Goal: Task Accomplishment & Management: Manage account settings

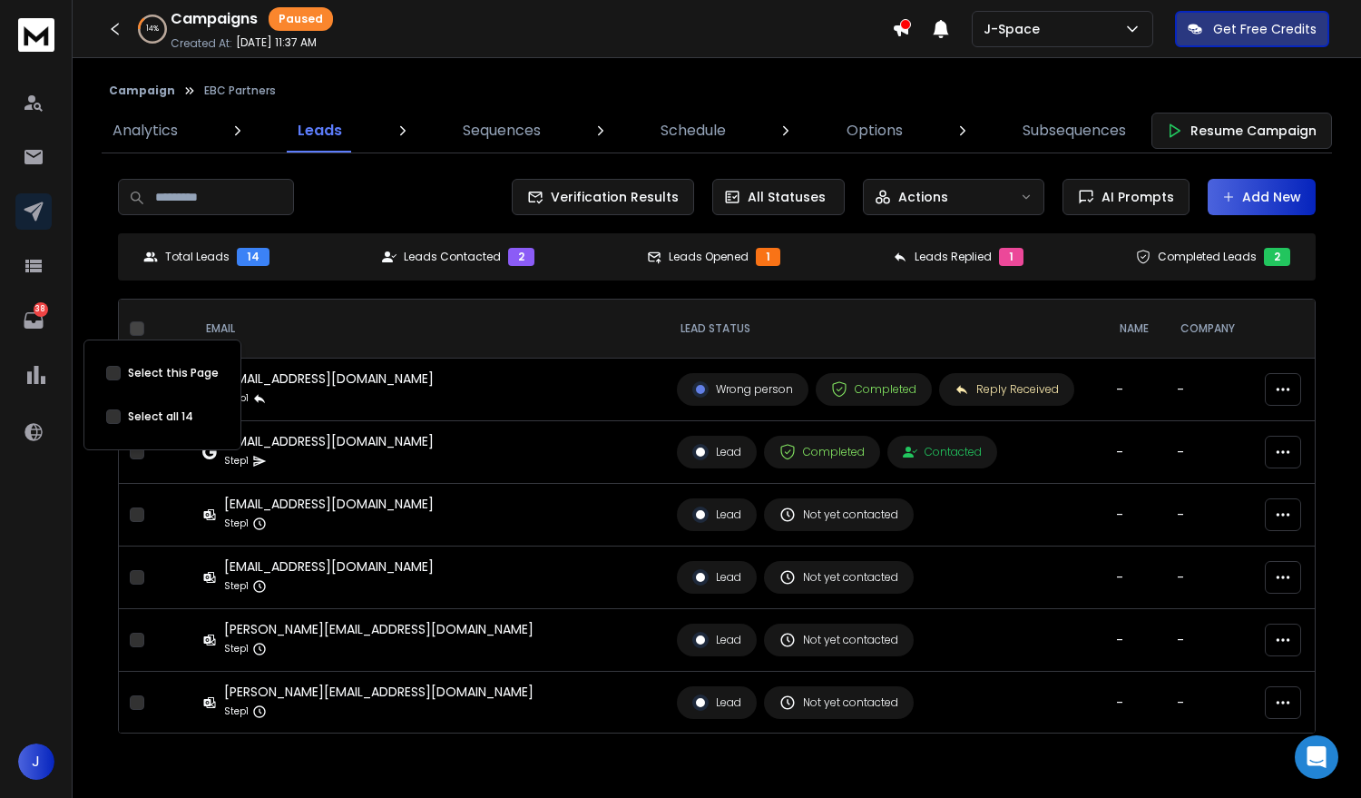
click at [142, 330] on button "Select this Page" at bounding box center [137, 328] width 15 height 15
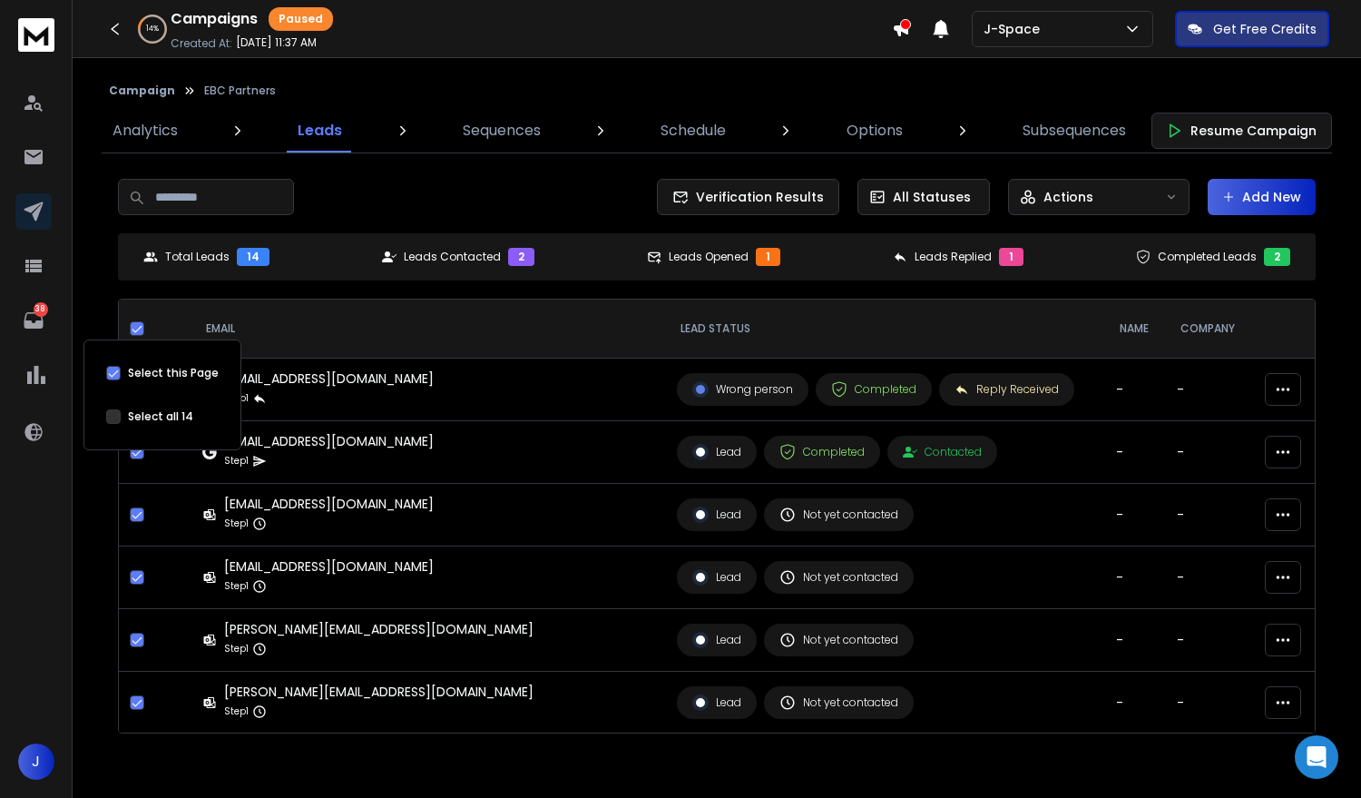
click at [167, 416] on label "Select all 14" at bounding box center [160, 416] width 65 height 15
click at [113, 413] on button "Select this Page" at bounding box center [113, 416] width 15 height 15
click at [132, 390] on button "button" at bounding box center [137, 389] width 15 height 15
click at [139, 450] on button "button" at bounding box center [137, 452] width 15 height 15
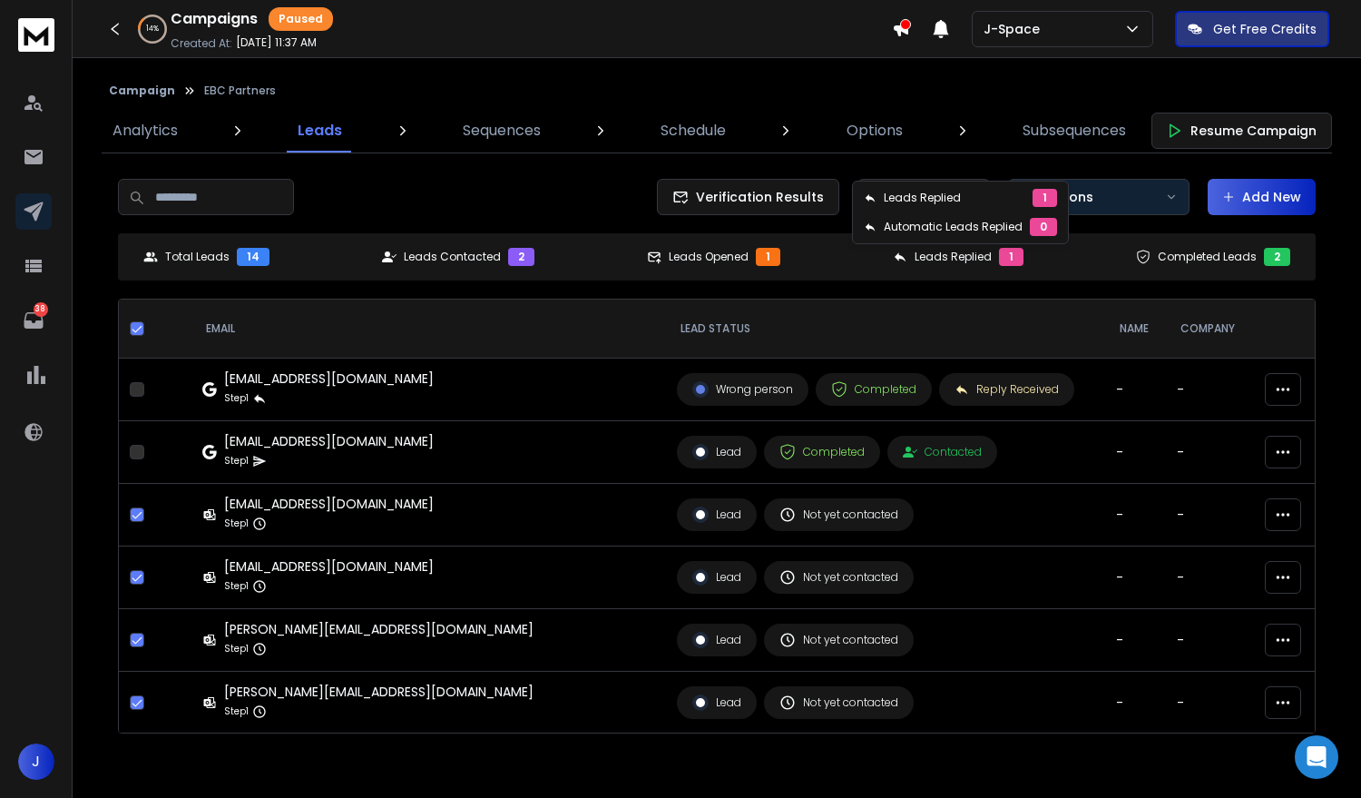
click at [1082, 199] on p "Actions" at bounding box center [1068, 197] width 50 height 18
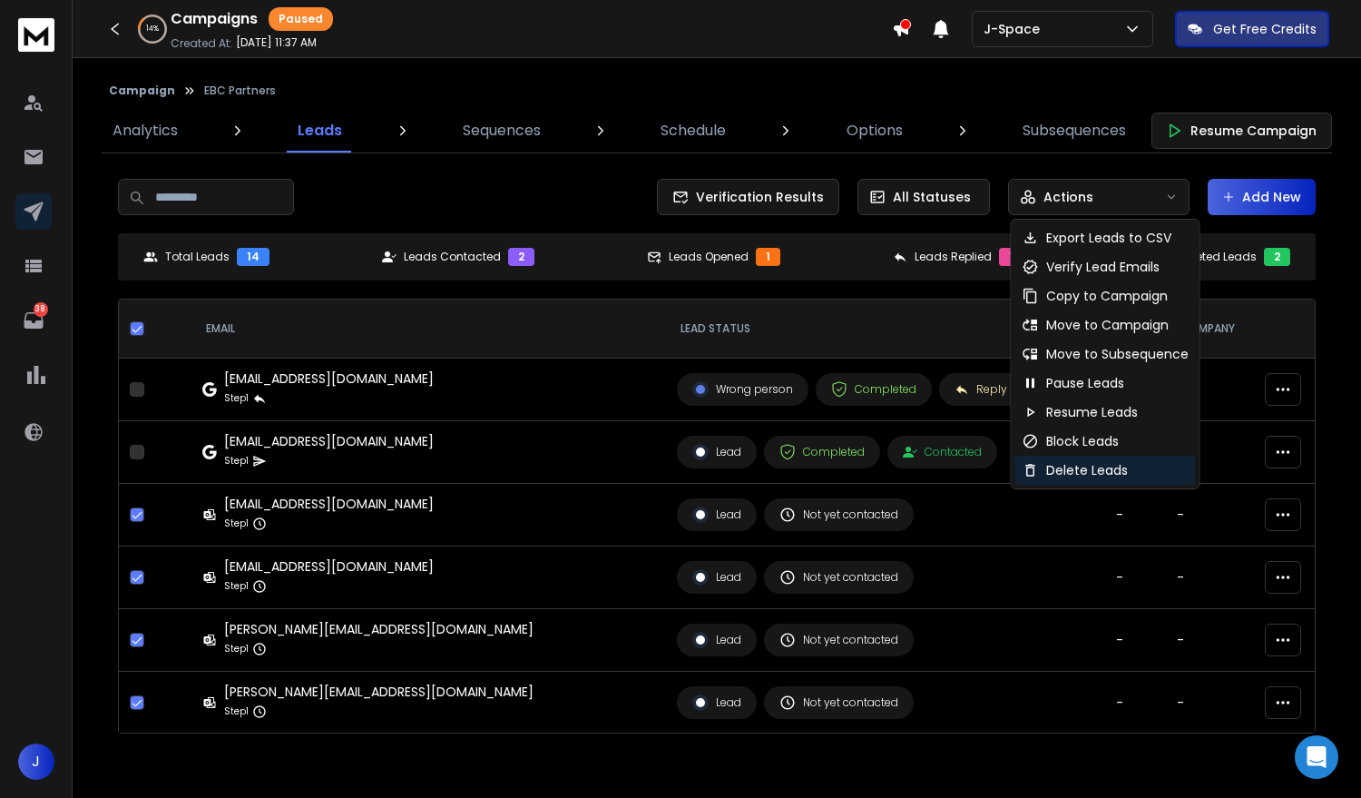
click at [1079, 473] on p "Delete Leads" at bounding box center [1087, 470] width 82 height 18
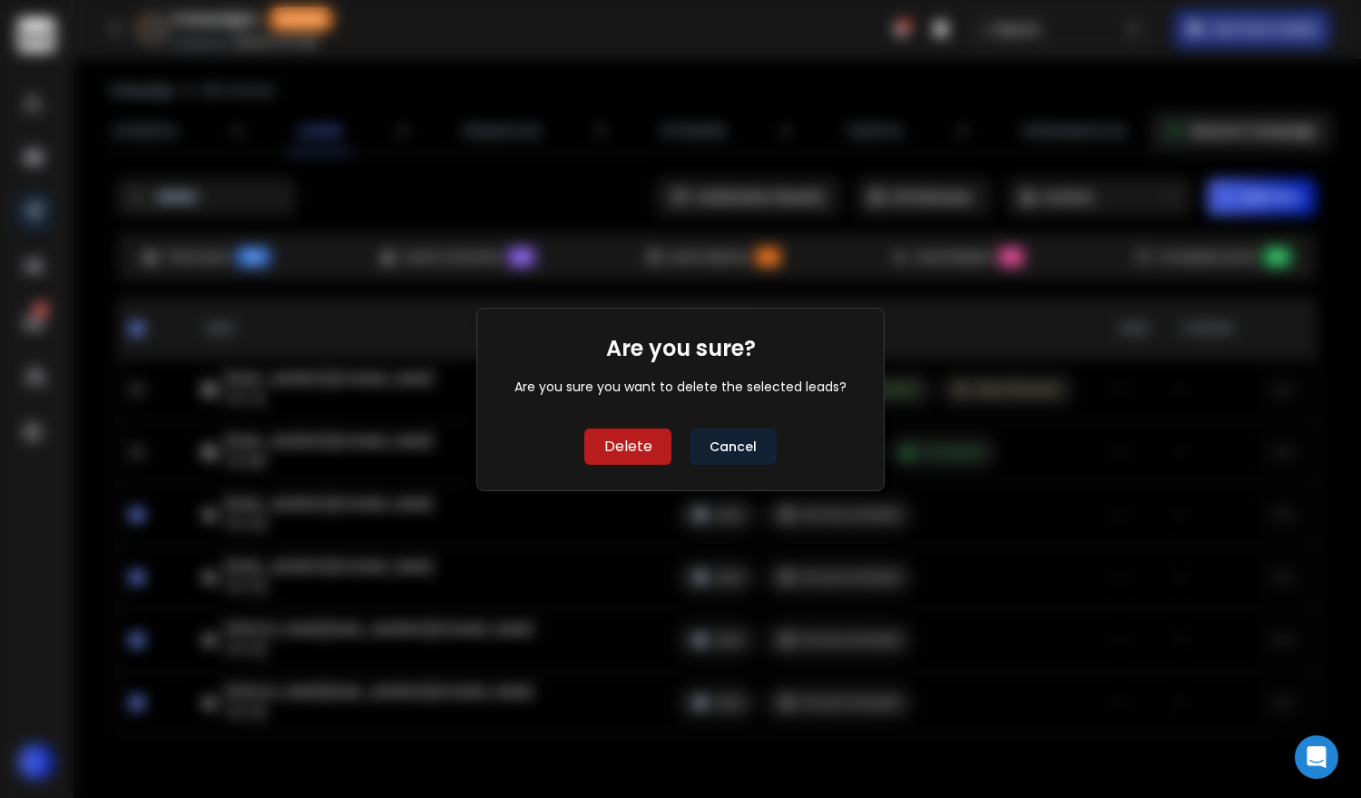
click at [628, 439] on button "Delete" at bounding box center [627, 446] width 87 height 36
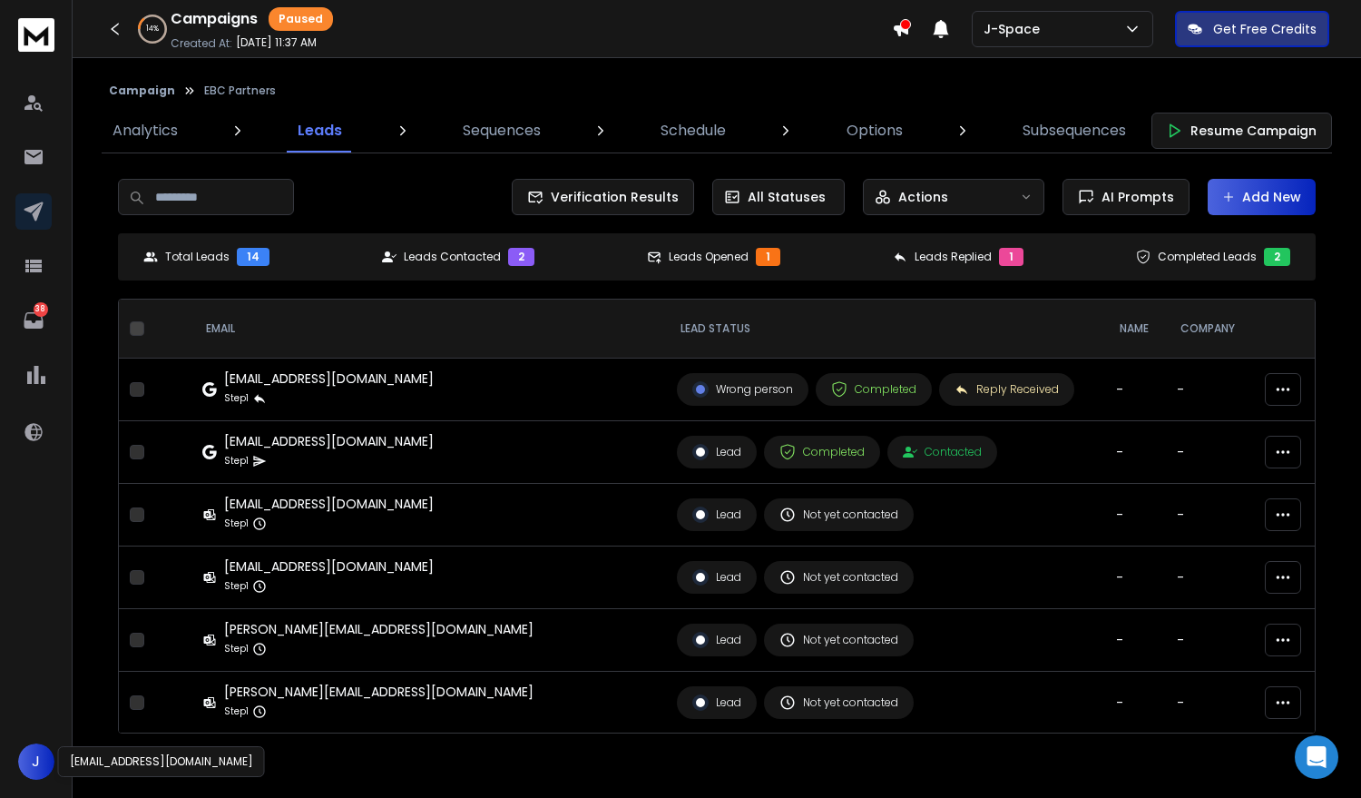
click at [39, 767] on span "J" at bounding box center [36, 761] width 36 height 36
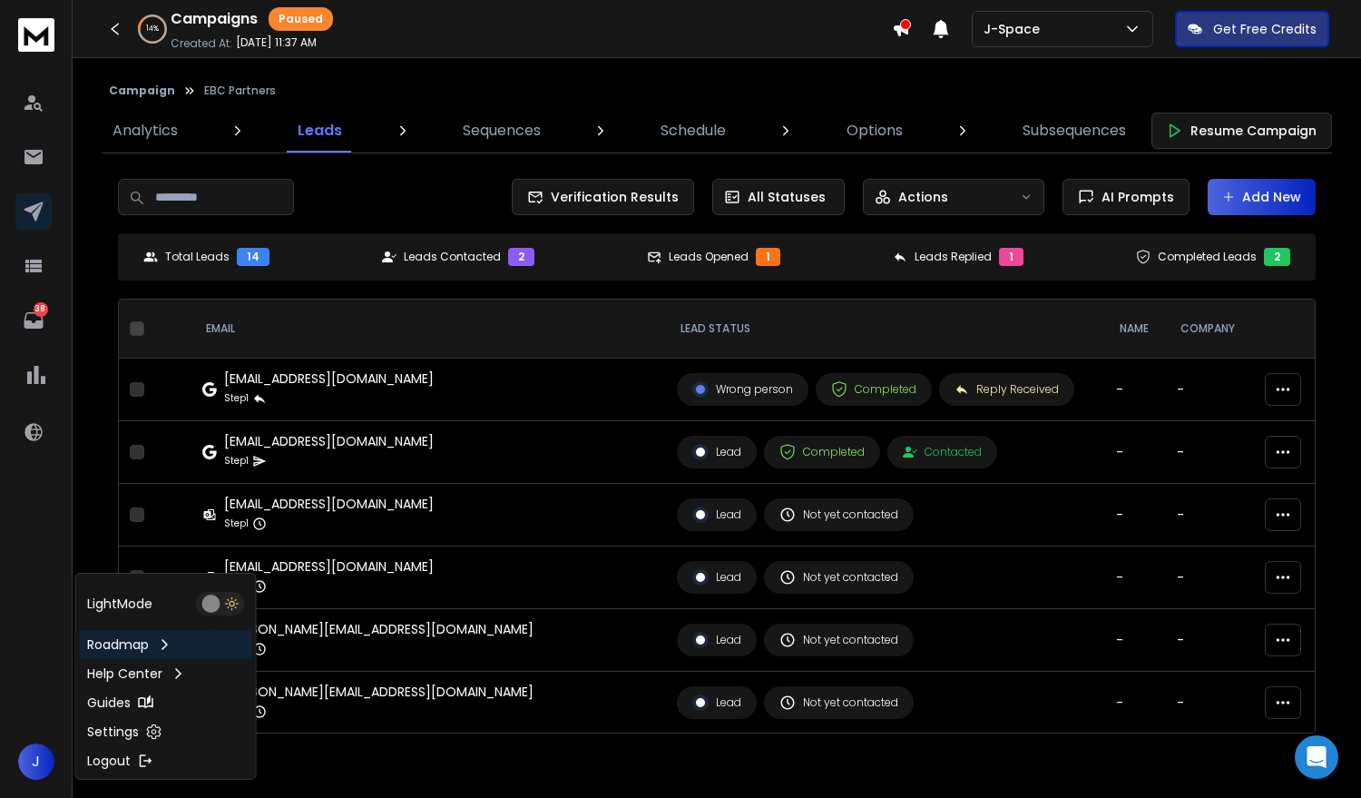
click at [38, 33] on img at bounding box center [36, 35] width 36 height 34
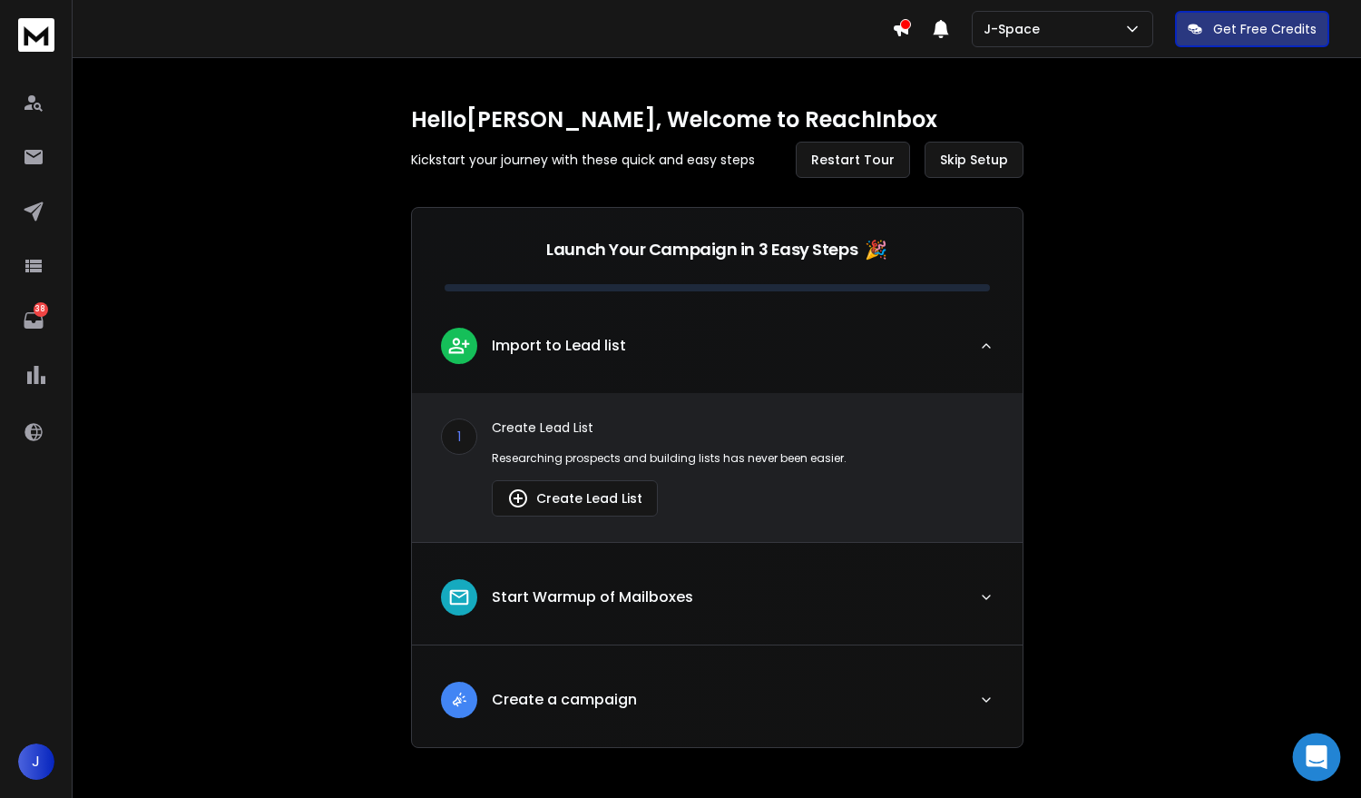
click at [1318, 759] on icon "Open Intercom Messenger" at bounding box center [1316, 757] width 21 height 24
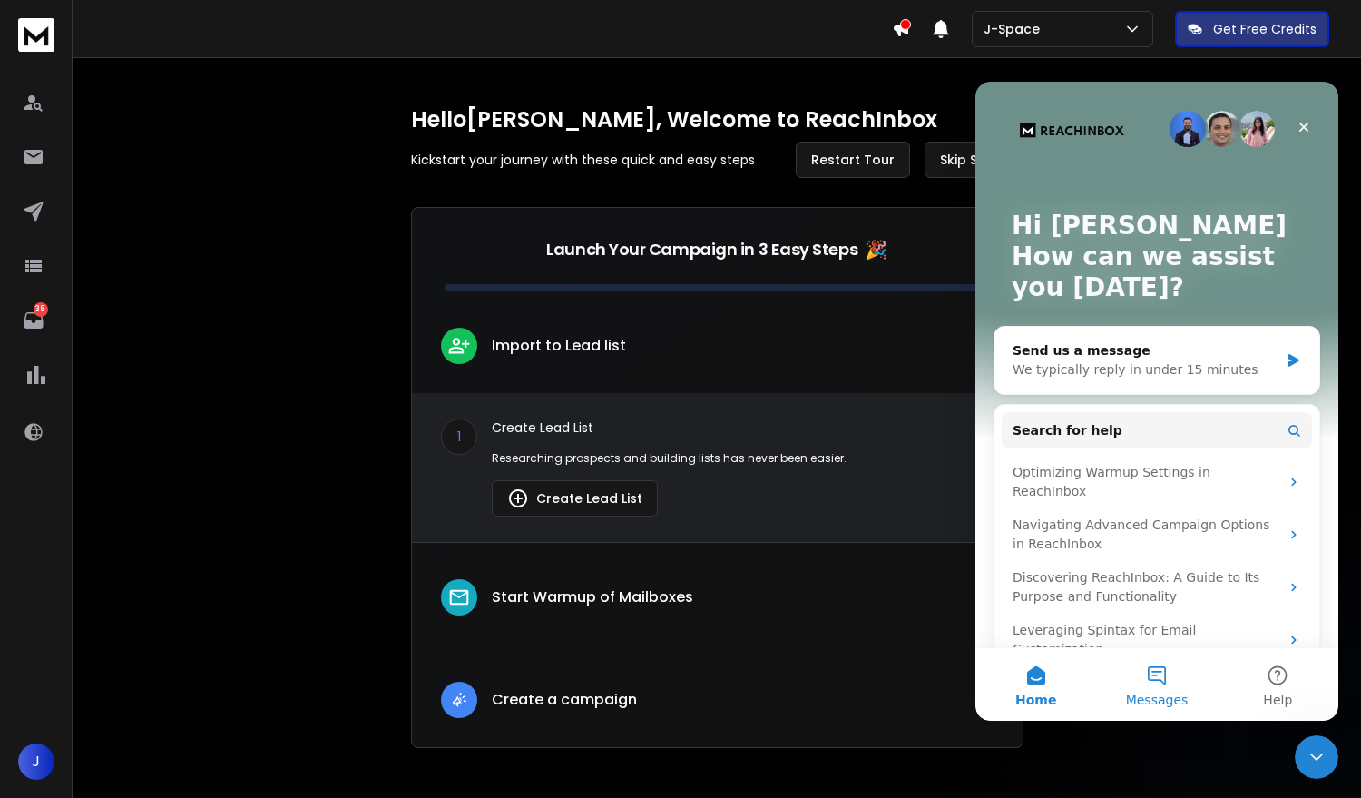
click at [1158, 693] on span "Messages" at bounding box center [1157, 699] width 63 height 13
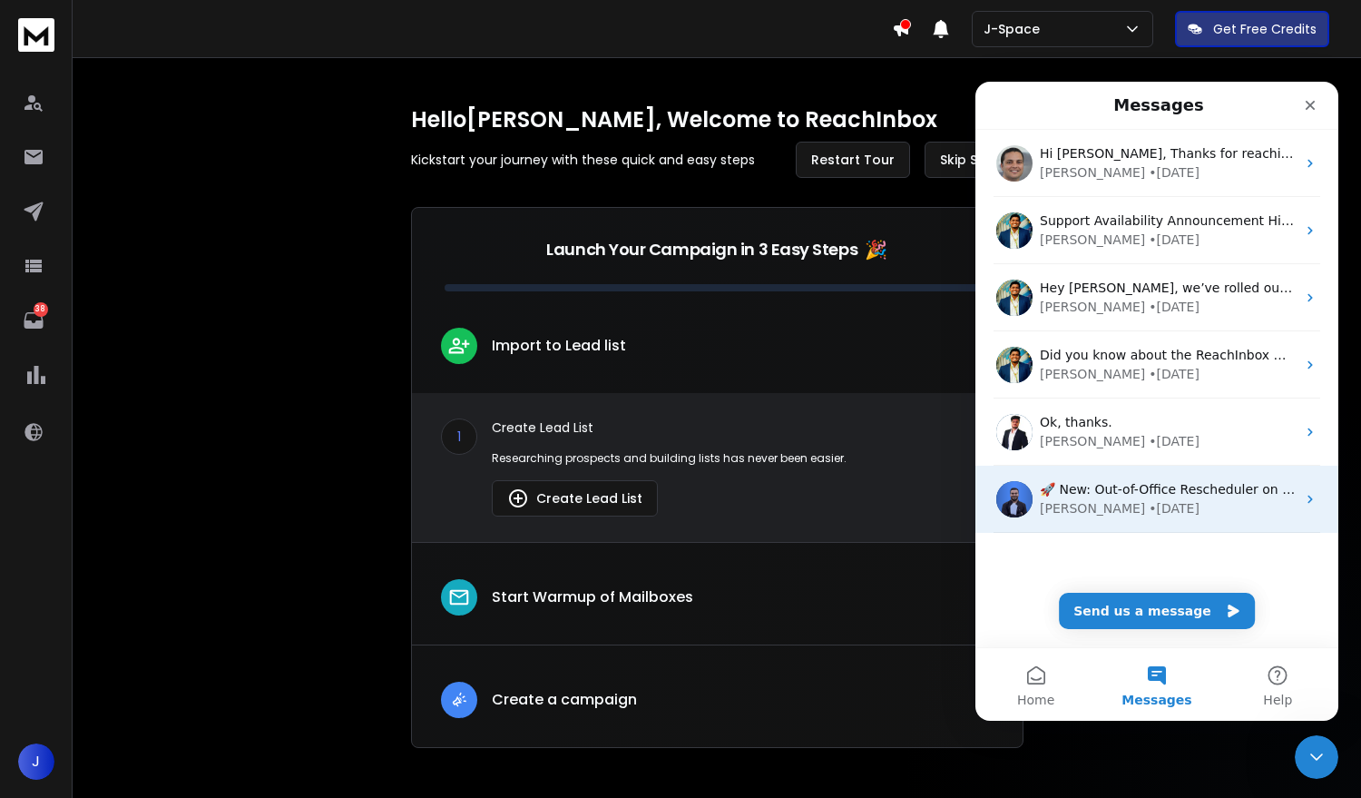
click at [1149, 511] on div "• [DATE]" at bounding box center [1174, 508] width 51 height 19
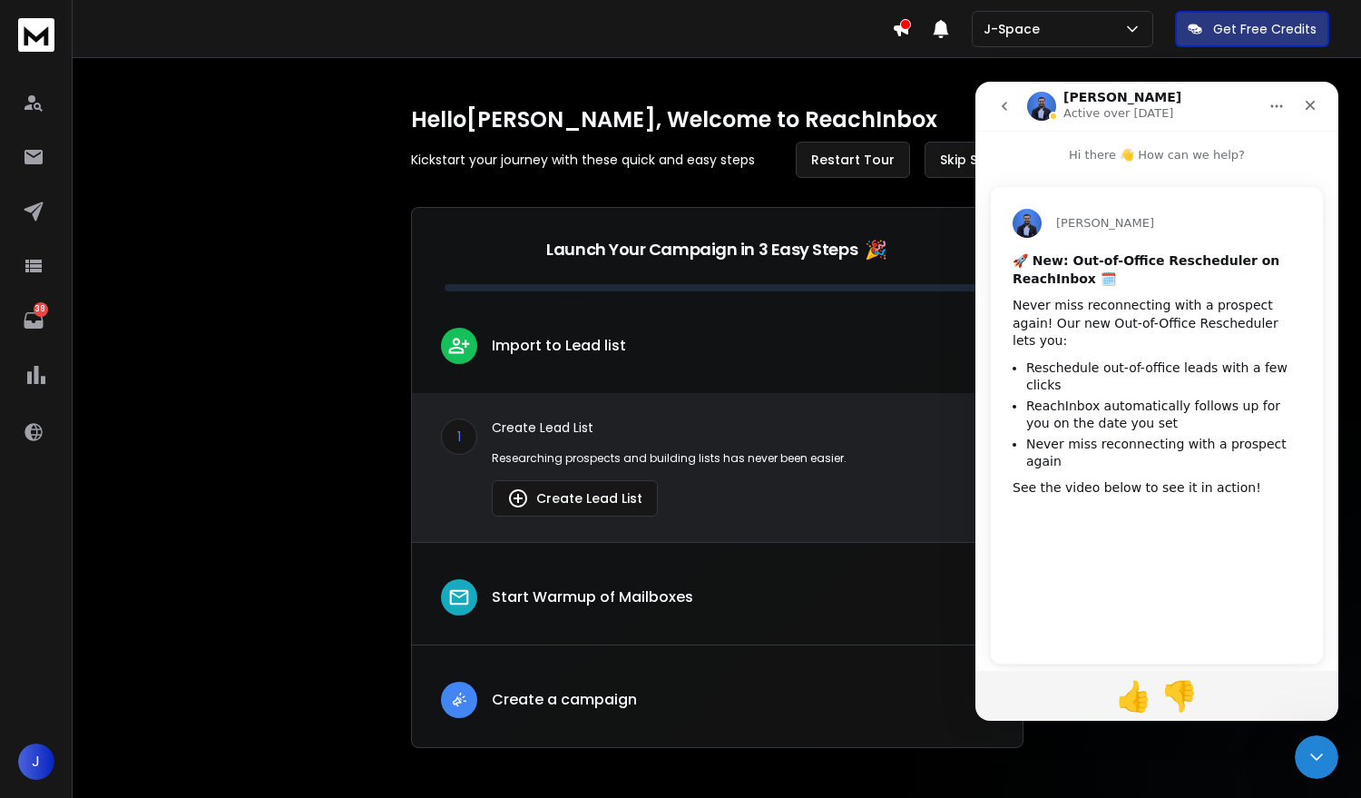
click at [1011, 100] on icon "go back" at bounding box center [1004, 106] width 15 height 15
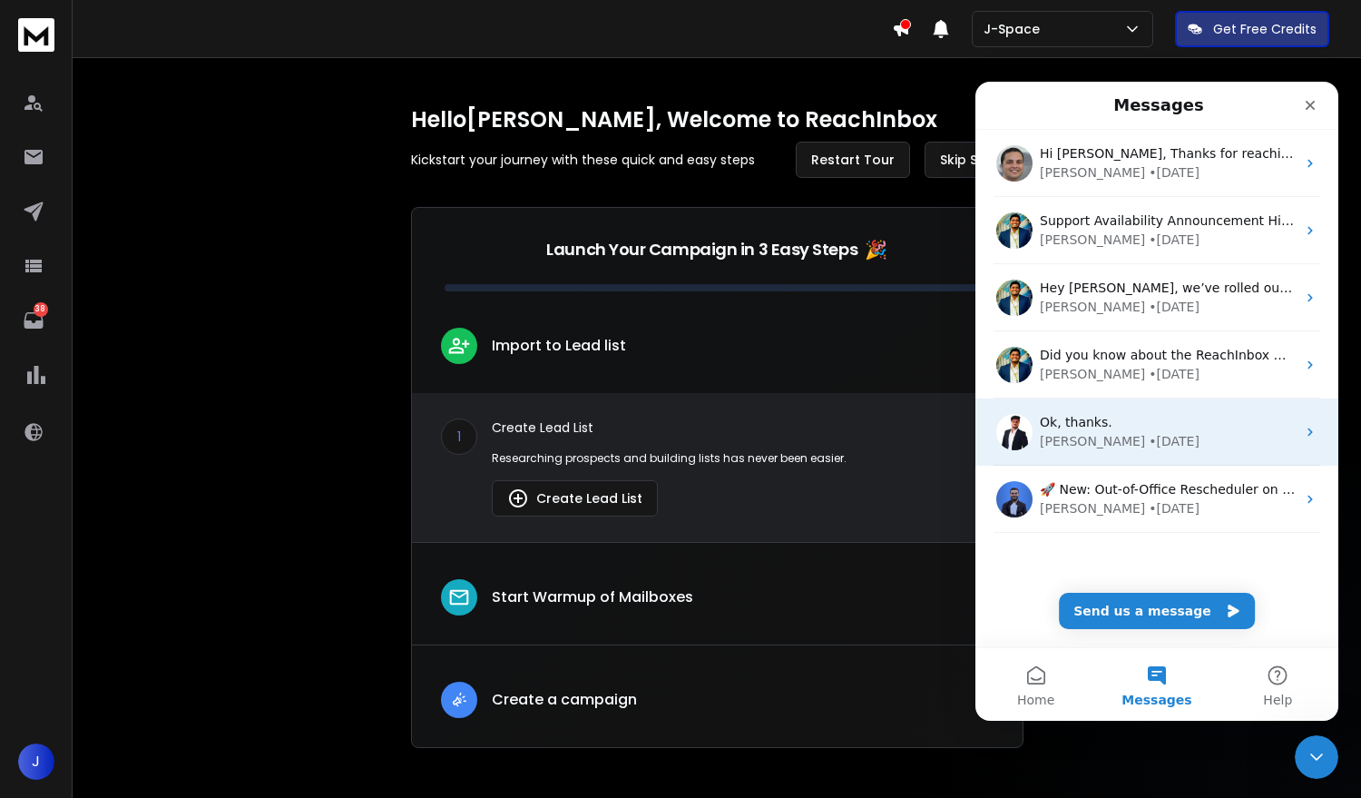
click at [1087, 418] on span "Ok, thanks." at bounding box center [1076, 422] width 73 height 15
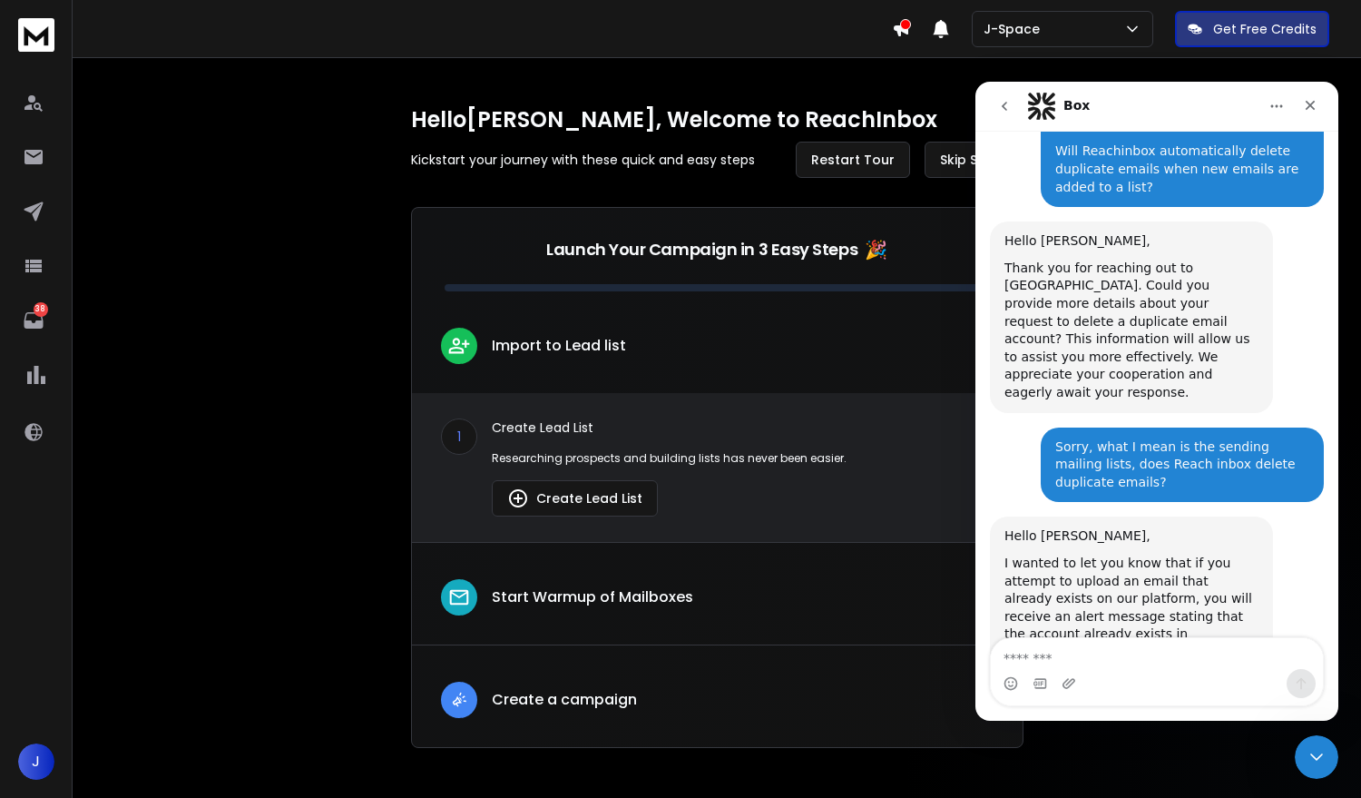
scroll to position [1323, 0]
